Goal: Task Accomplishment & Management: Manage account settings

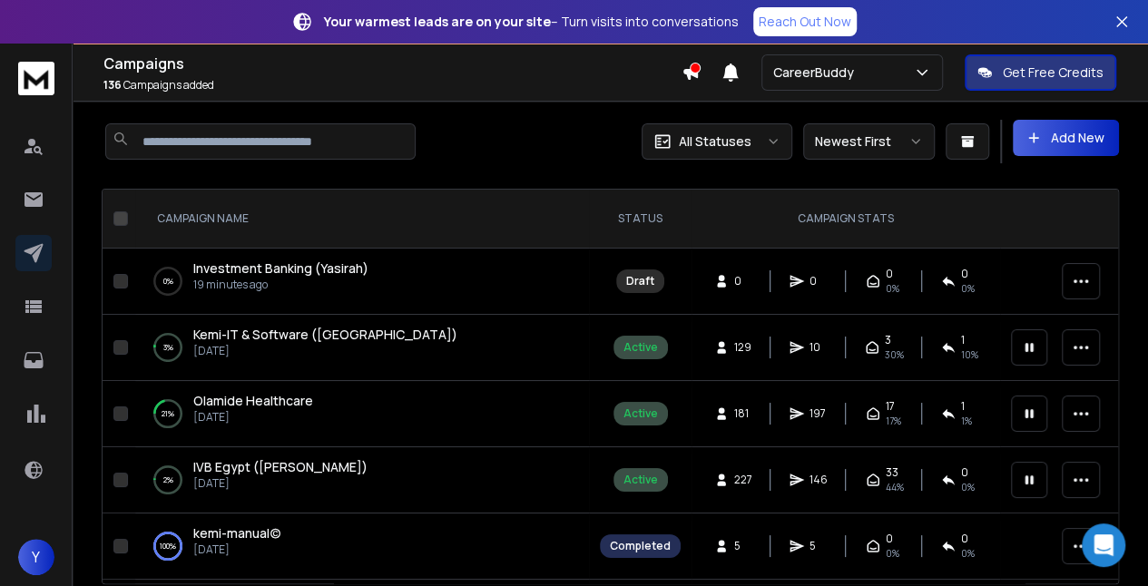
click at [325, 409] on div "21 % Olamide Healthcare [DATE]" at bounding box center [362, 414] width 418 height 44
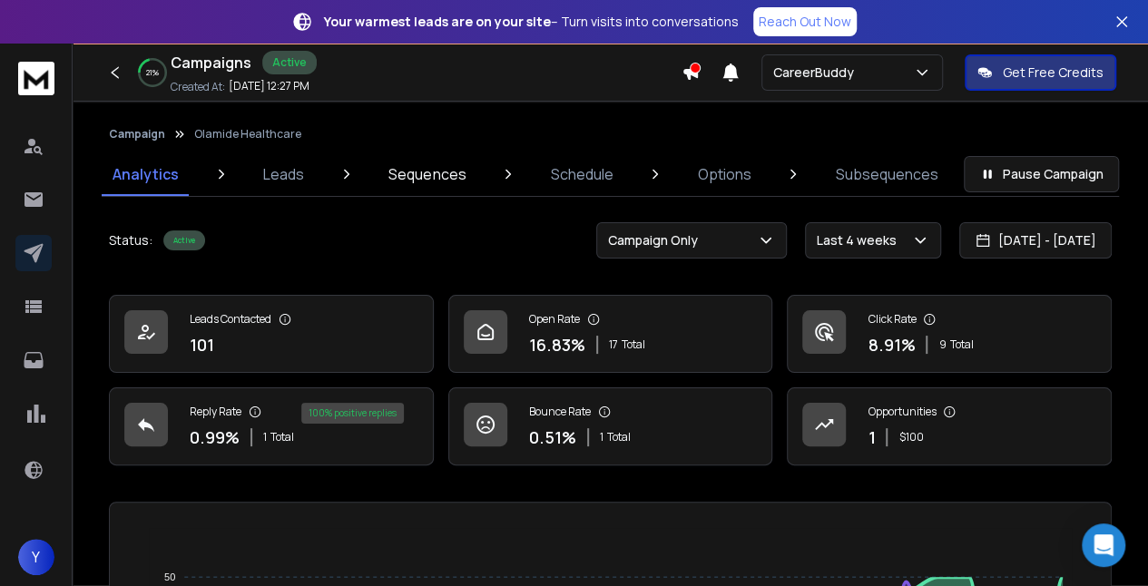
click at [409, 176] on p "Sequences" at bounding box center [427, 174] width 77 height 22
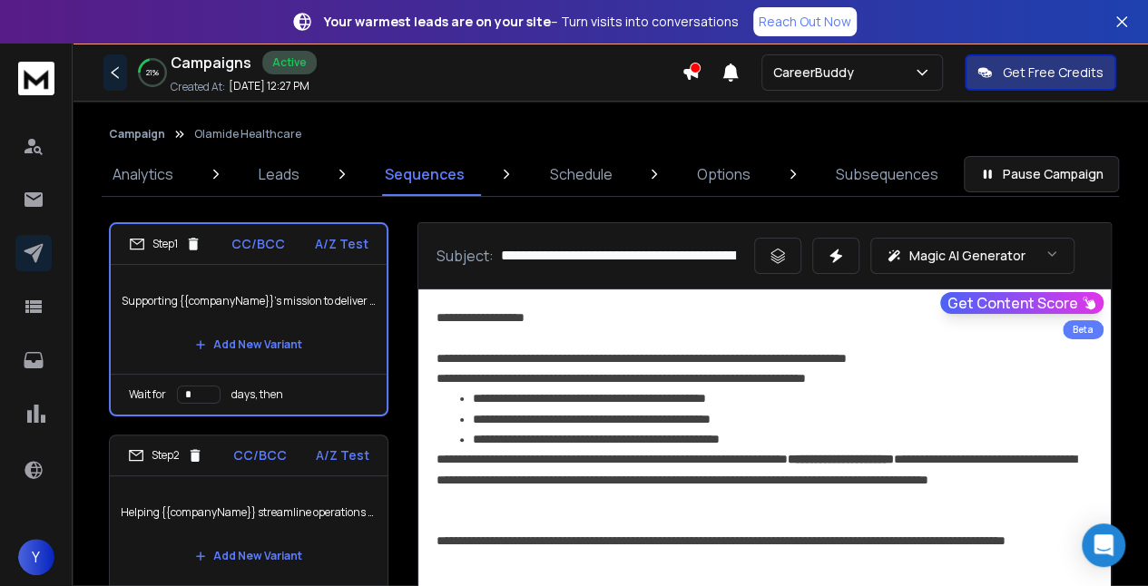
click at [115, 72] on icon at bounding box center [115, 72] width 16 height 16
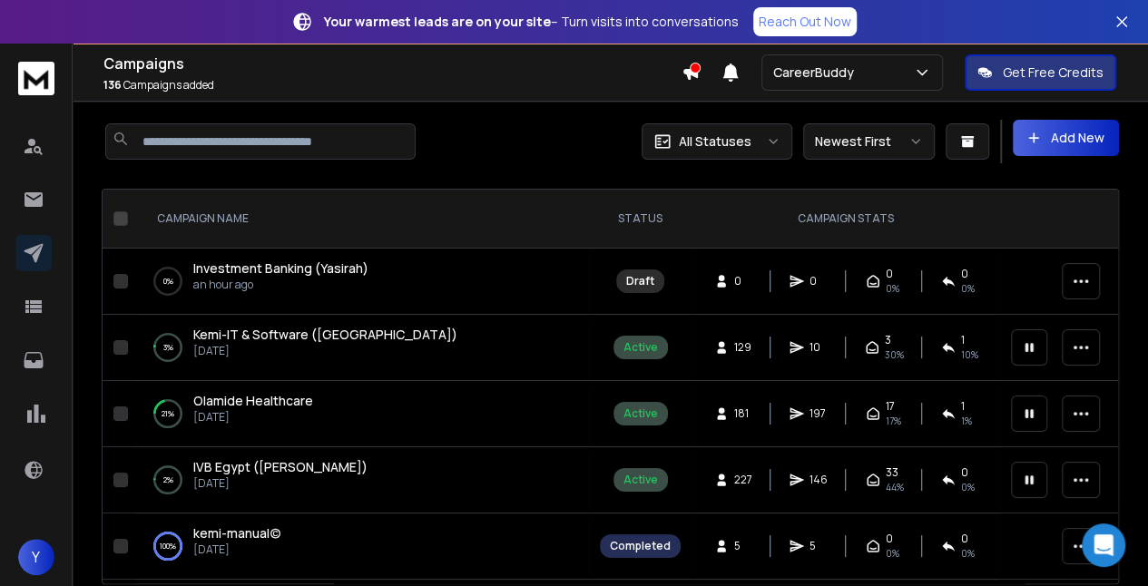
click at [338, 332] on span "Kemi-IT & Software ([GEOGRAPHIC_DATA])" at bounding box center [325, 334] width 264 height 17
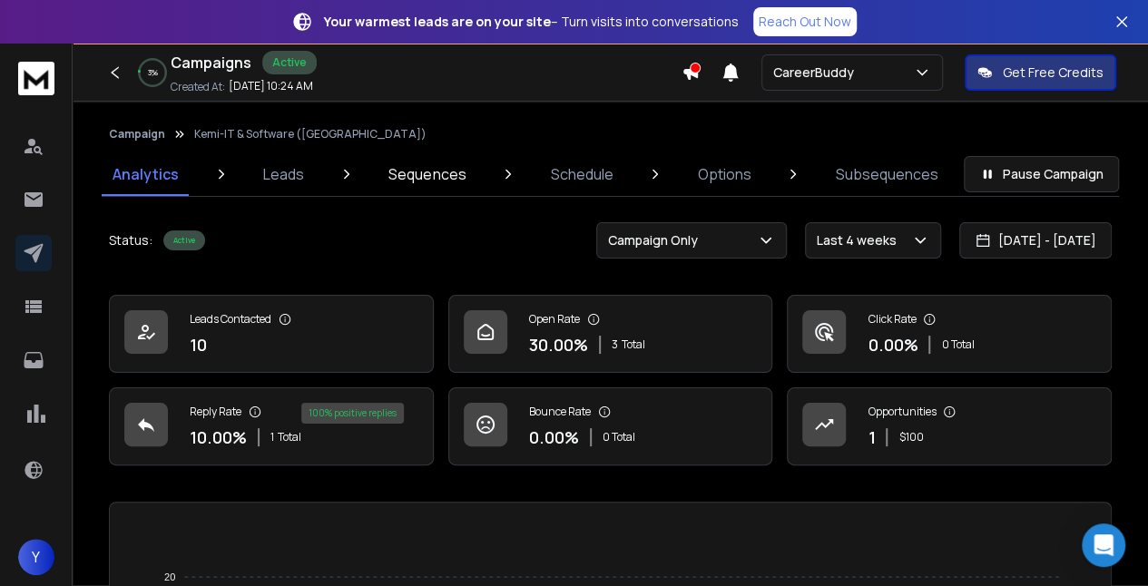
click at [426, 172] on p "Sequences" at bounding box center [427, 174] width 77 height 22
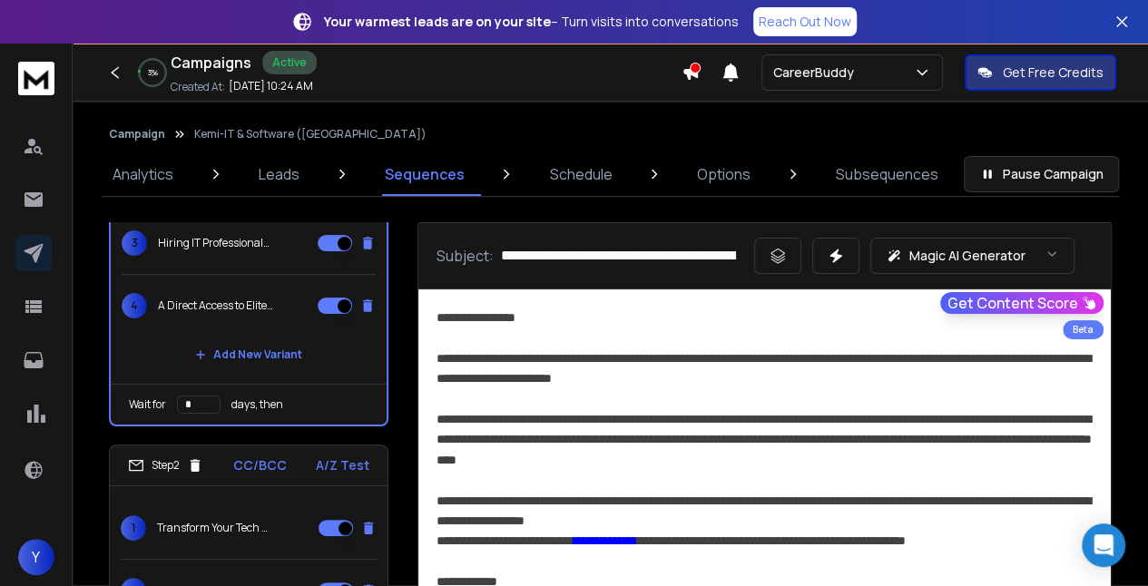
scroll to position [222, 0]
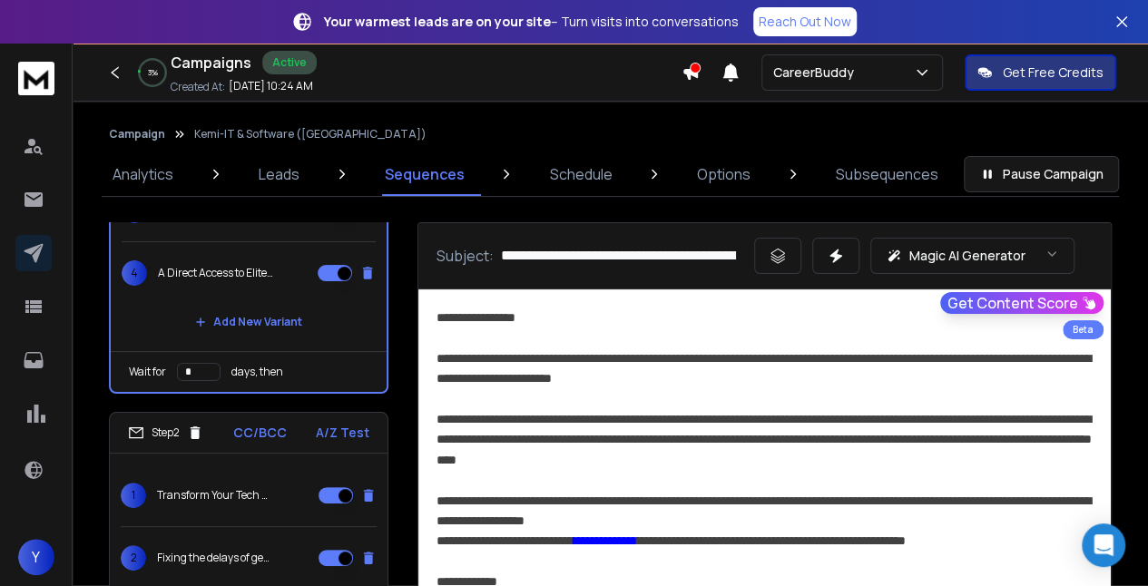
click at [219, 497] on p "Transform Your Tech Hiring Experience" at bounding box center [215, 495] width 116 height 15
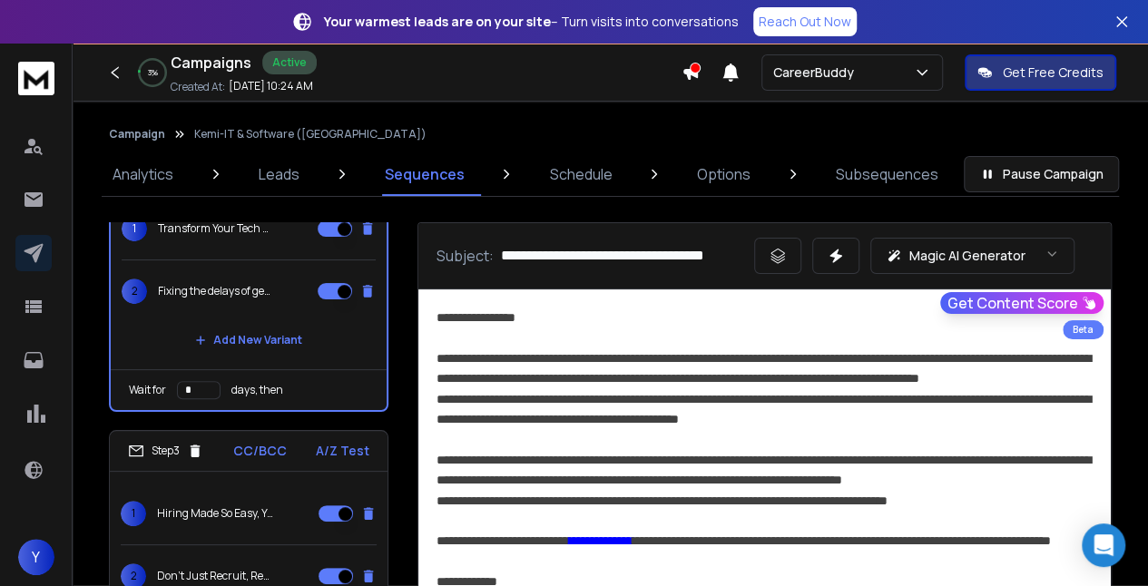
scroll to position [488, 0]
click at [211, 512] on p "Hiring Made So Easy, You’ll Think It’s AI" at bounding box center [215, 513] width 116 height 15
type input "**********"
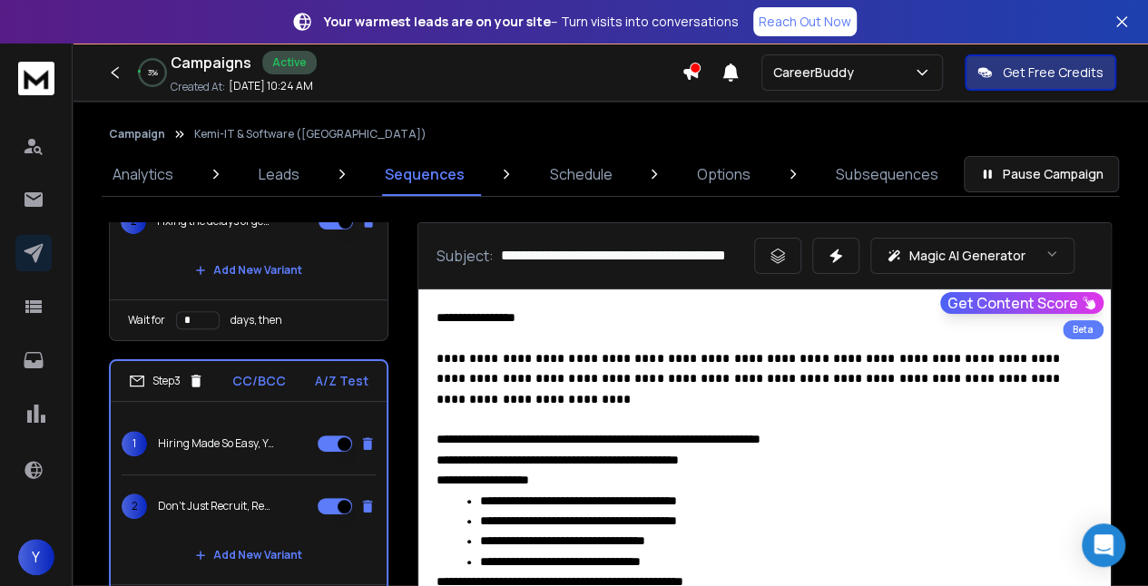
scroll to position [715, 0]
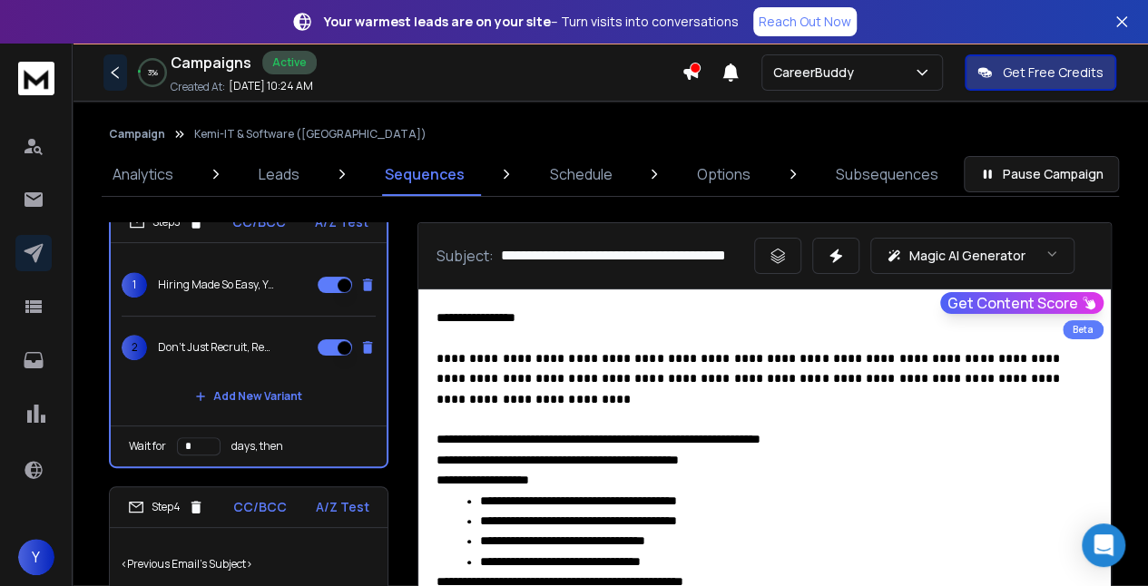
click at [123, 74] on button at bounding box center [115, 72] width 24 height 36
